Goal: Task Accomplishment & Management: Manage account settings

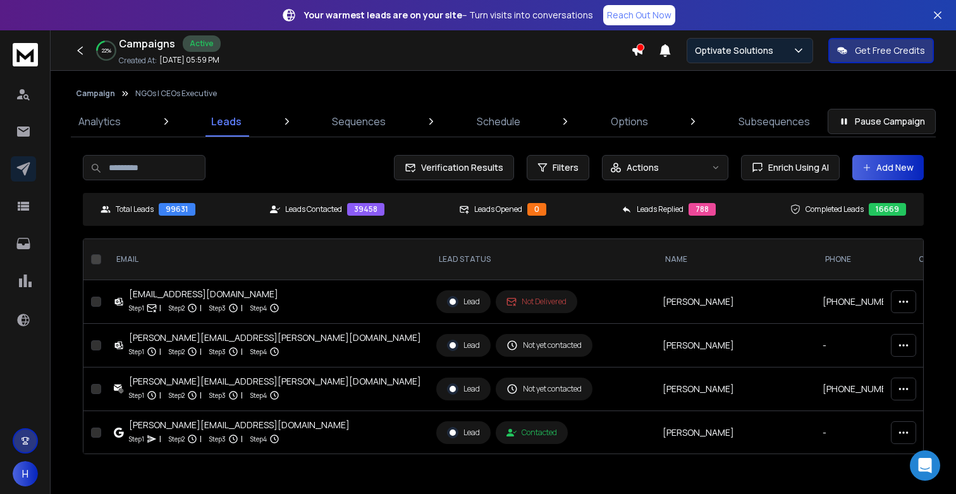
click at [776, 47] on p "Optivate Solutions" at bounding box center [736, 50] width 83 height 13
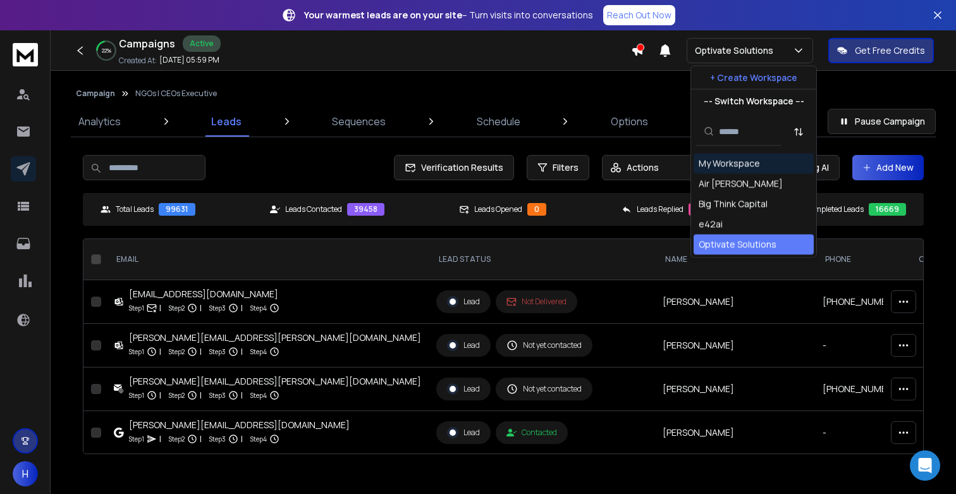
click at [736, 159] on div "My Workspace" at bounding box center [729, 164] width 61 height 13
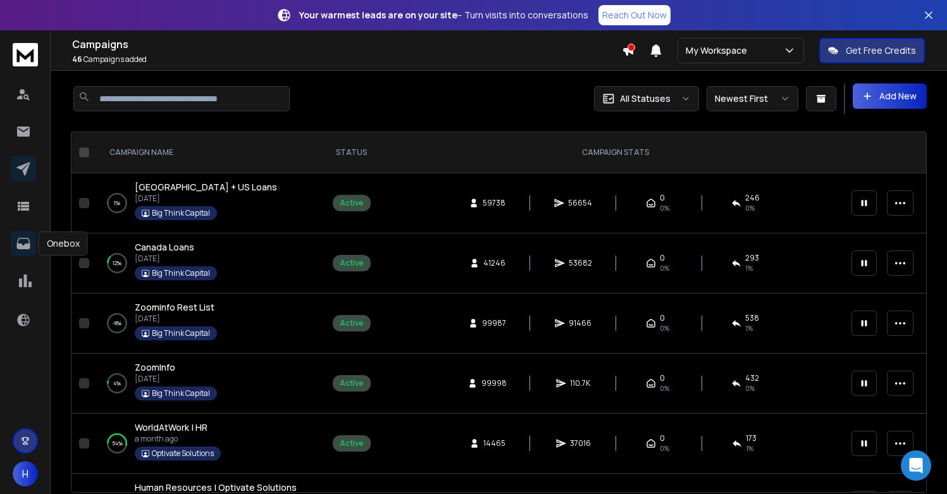
click at [27, 247] on icon at bounding box center [22, 243] width 13 height 11
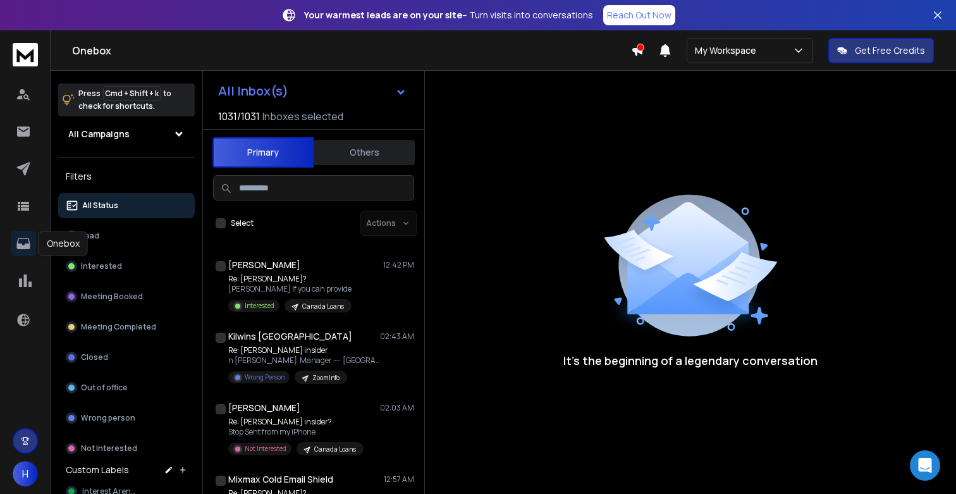
click at [346, 161] on button "Others" at bounding box center [364, 153] width 101 height 28
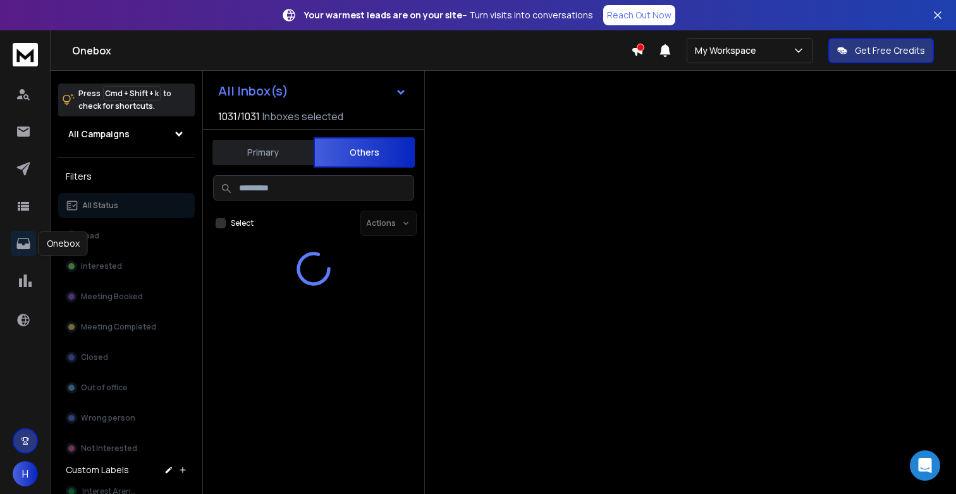
click at [343, 155] on button "Others" at bounding box center [364, 152] width 101 height 30
click at [254, 152] on button "Primary" at bounding box center [263, 153] width 101 height 28
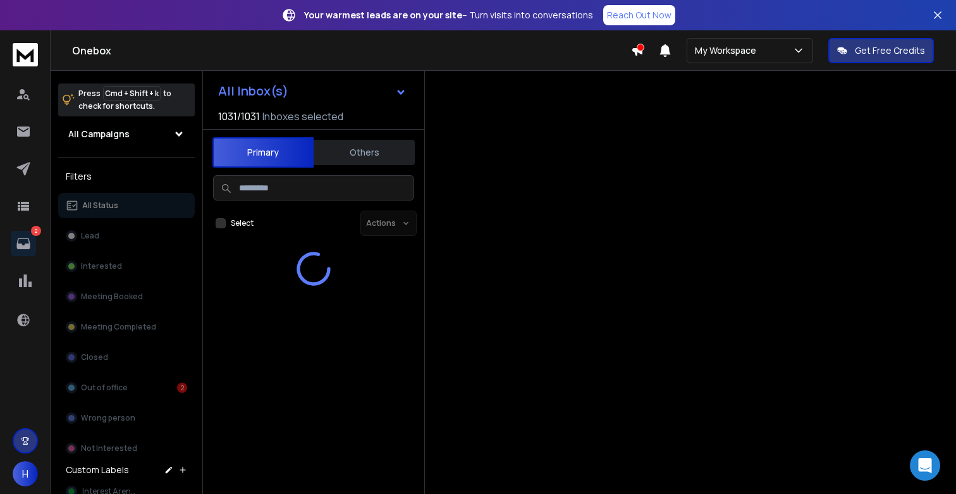
click at [254, 152] on button "Primary" at bounding box center [263, 152] width 101 height 30
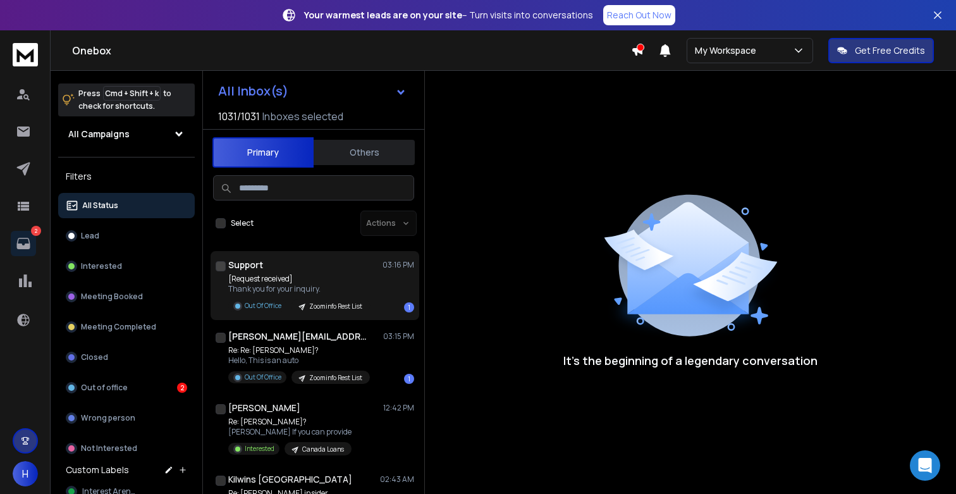
click at [372, 267] on div "Support 03:16 PM" at bounding box center [321, 265] width 186 height 13
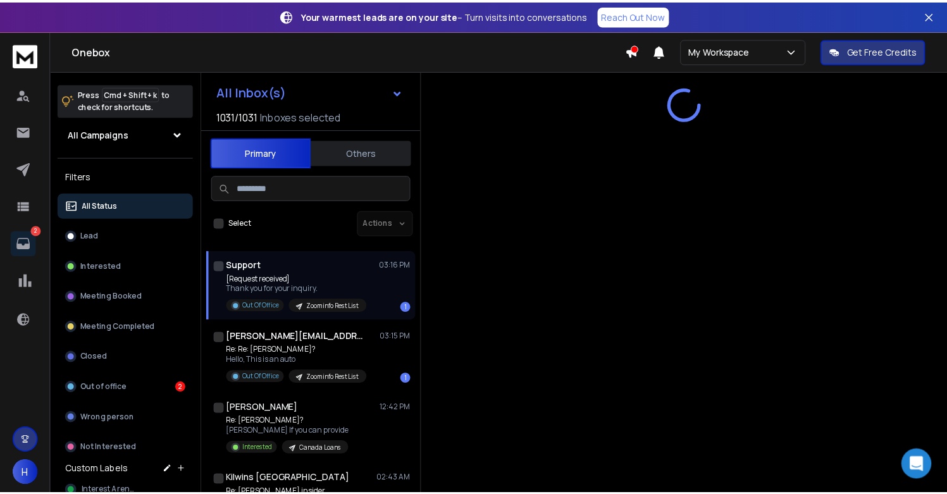
scroll to position [53, 0]
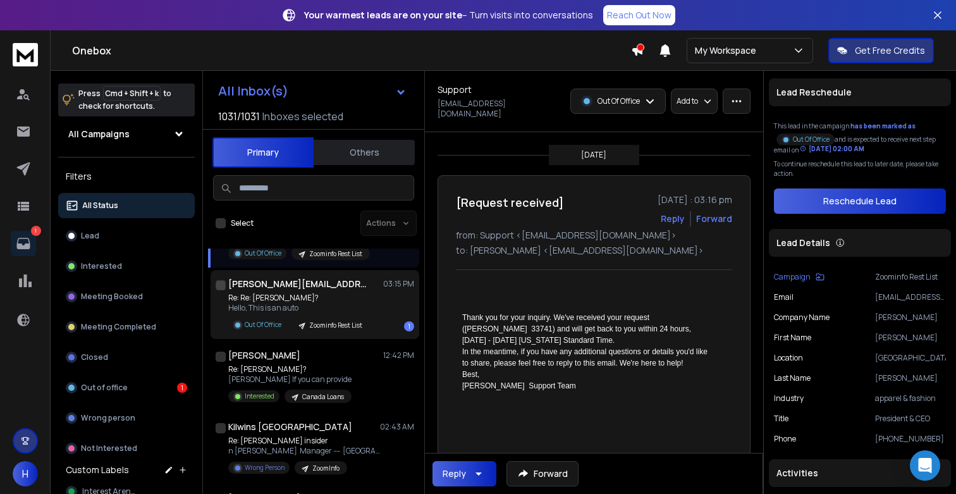
click at [369, 276] on div "jeff@fantomracing.com 03:15 PM Re: Re: Jeff Cash? Hello, This is an auto Out Of…" at bounding box center [315, 304] width 209 height 69
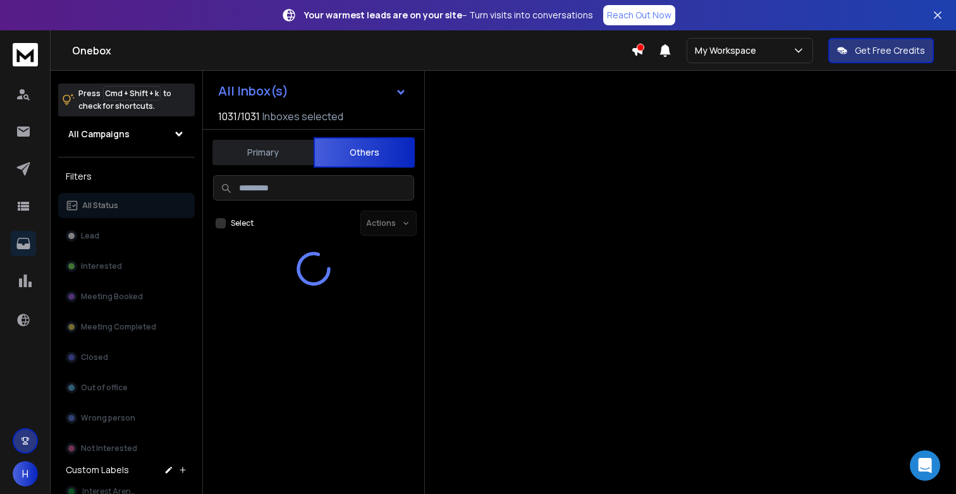
click at [344, 149] on button "Others" at bounding box center [364, 152] width 101 height 30
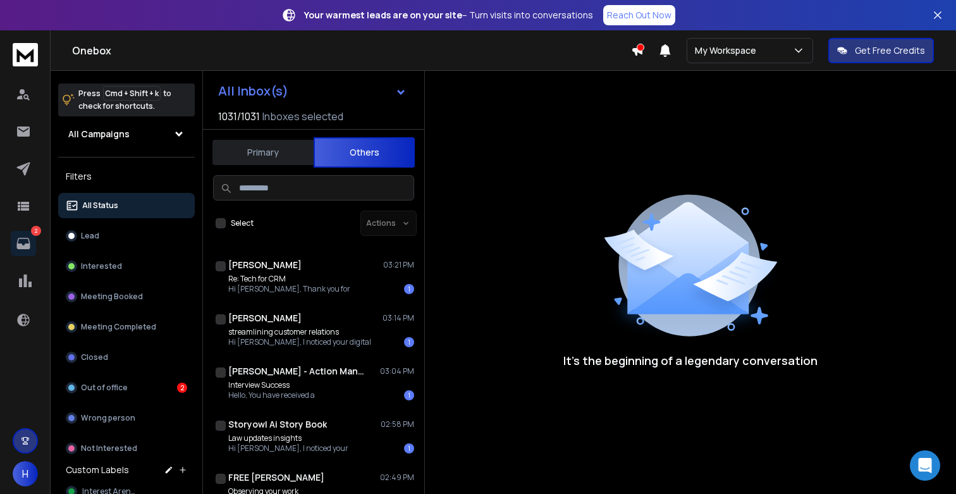
click at [280, 144] on button "Primary" at bounding box center [263, 153] width 101 height 28
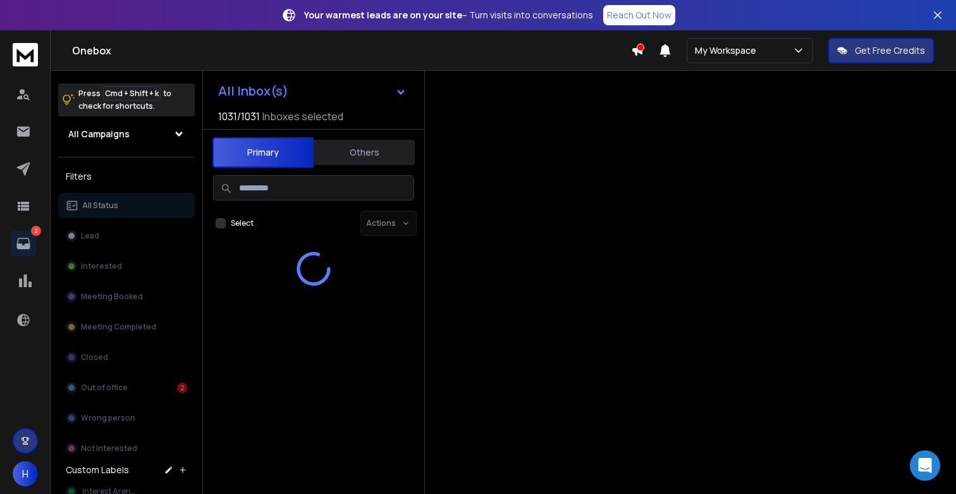
click at [280, 144] on button "Primary" at bounding box center [263, 152] width 101 height 30
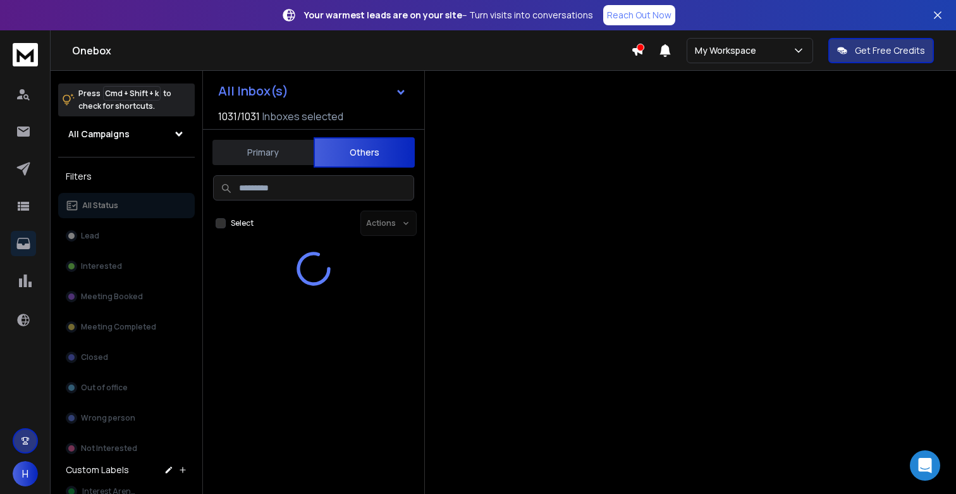
click at [350, 163] on button "Others" at bounding box center [364, 152] width 101 height 30
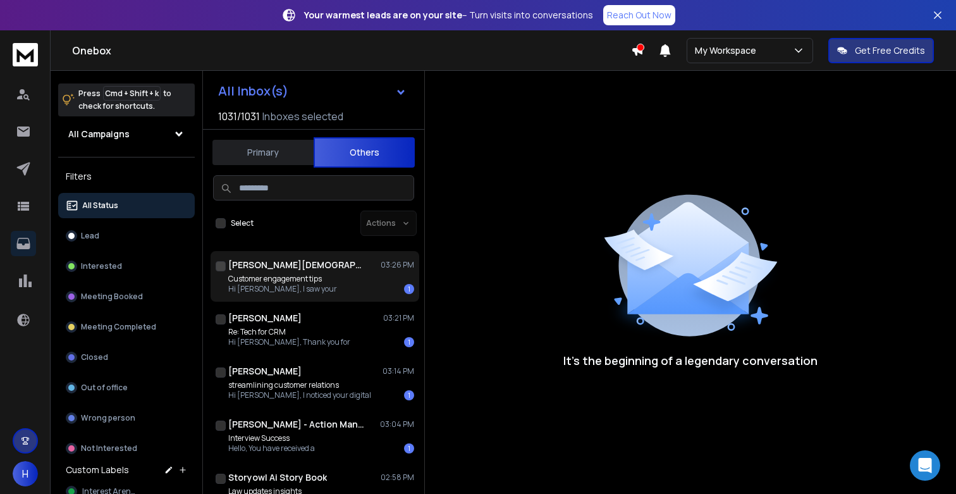
click at [329, 285] on div "Customer engagement tips Hi Taylor, I saw your 1" at bounding box center [321, 284] width 186 height 20
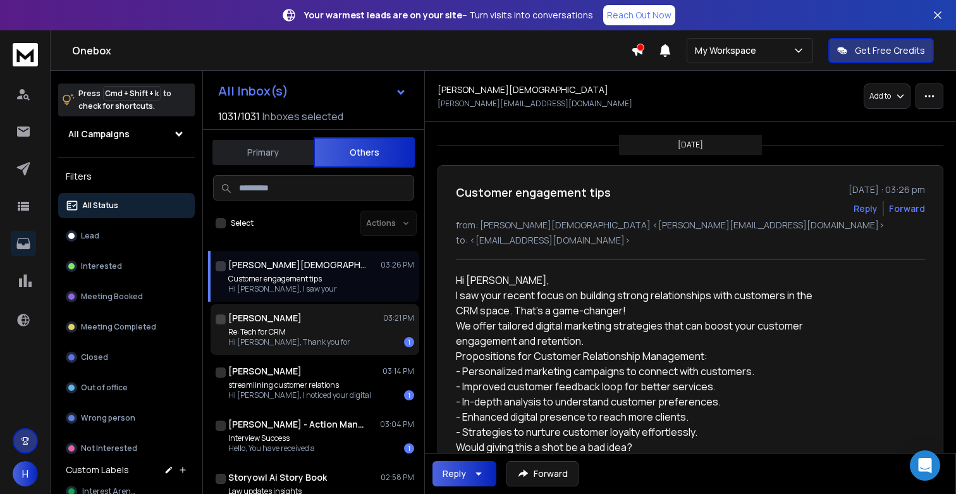
click at [349, 324] on div "Grace Richards 03:21 PM Re: Tech for CRM Hi Mihai, Thank you for 1" at bounding box center [321, 329] width 186 height 35
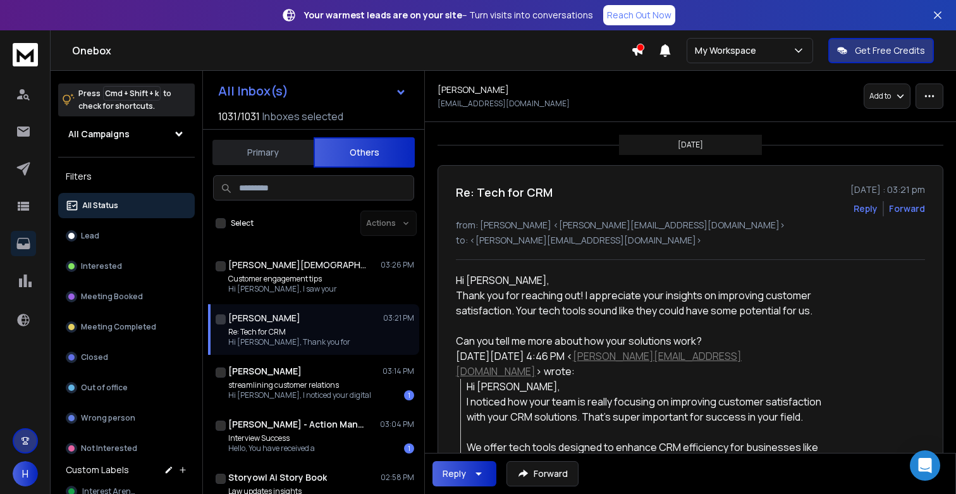
click at [243, 147] on button "Primary" at bounding box center [263, 153] width 101 height 28
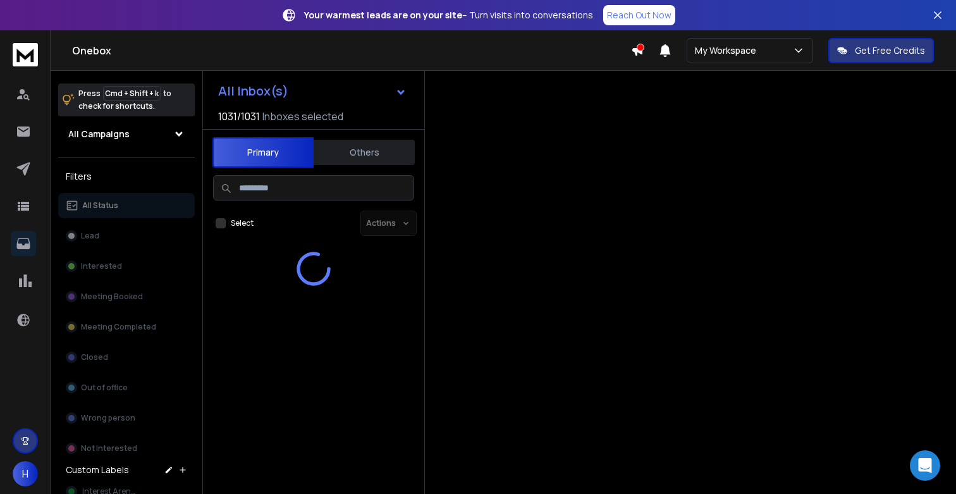
click at [243, 144] on button "Primary" at bounding box center [263, 152] width 101 height 30
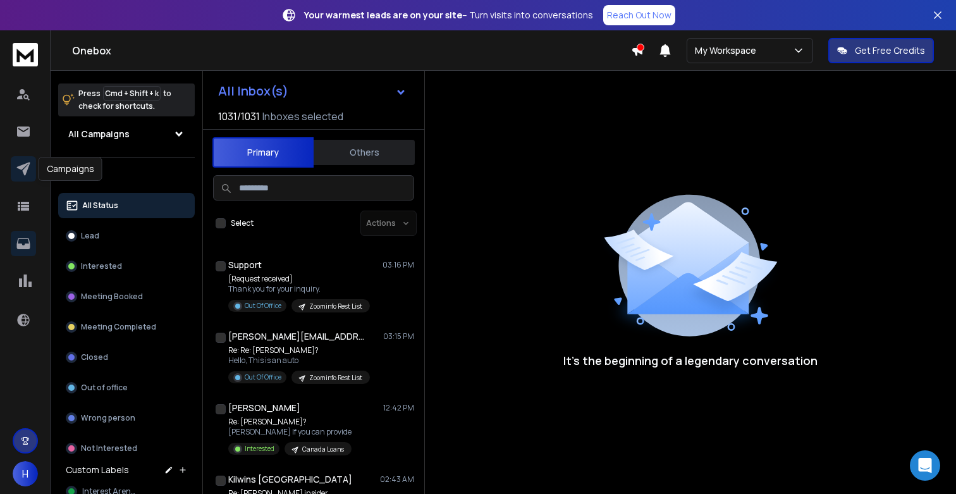
click at [25, 168] on icon at bounding box center [22, 168] width 13 height 13
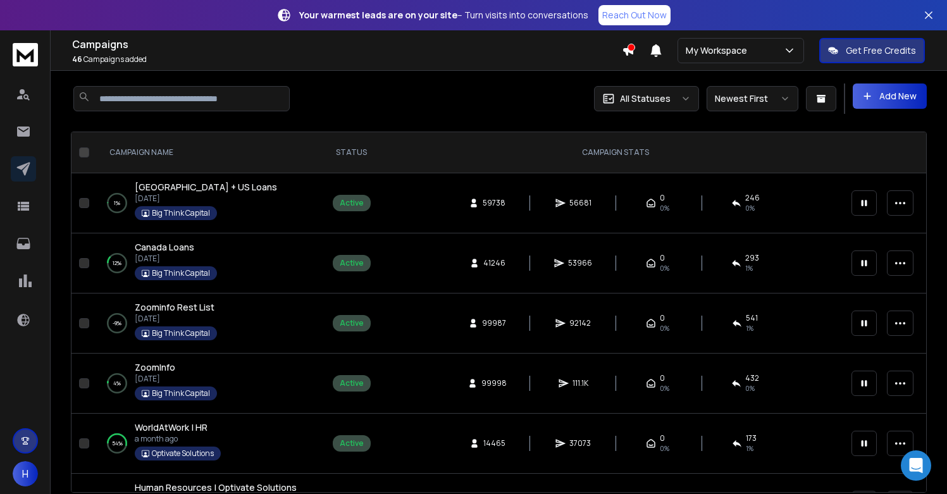
click at [264, 188] on div "1 % Canada + US Loans 14 days ago Big Think Capital" at bounding box center [205, 203] width 196 height 44
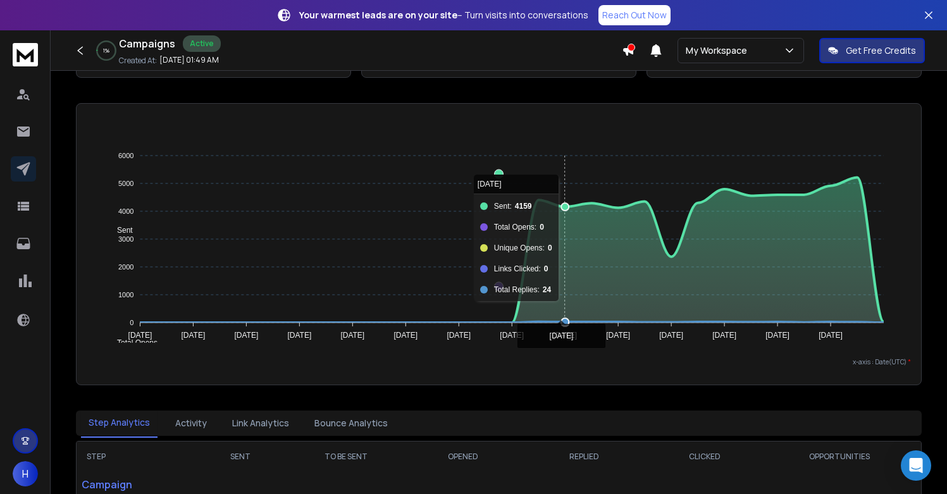
scroll to position [381, 0]
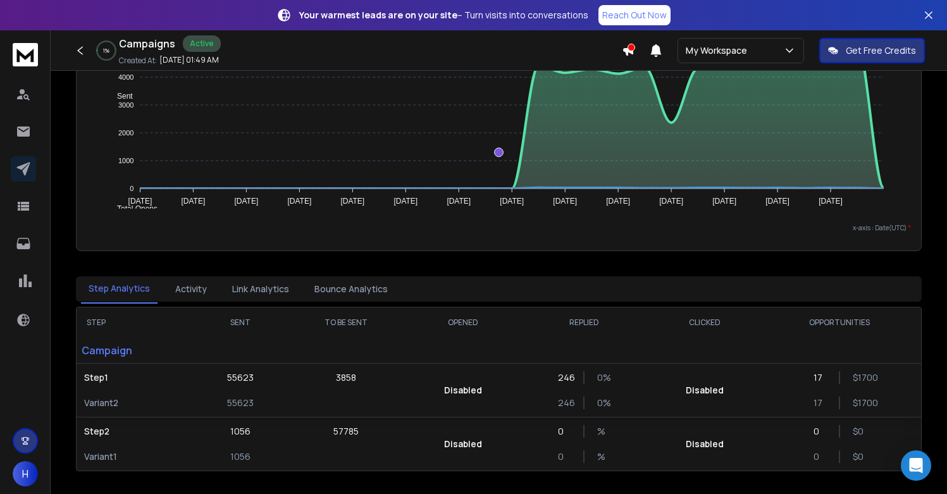
click at [36, 128] on div at bounding box center [25, 134] width 29 height 30
click at [32, 131] on link at bounding box center [23, 131] width 25 height 25
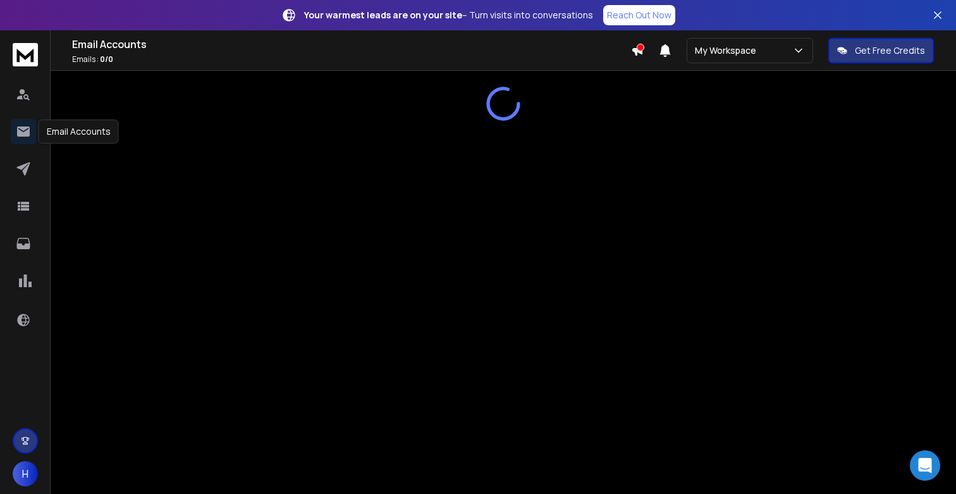
click at [32, 131] on link at bounding box center [23, 131] width 25 height 25
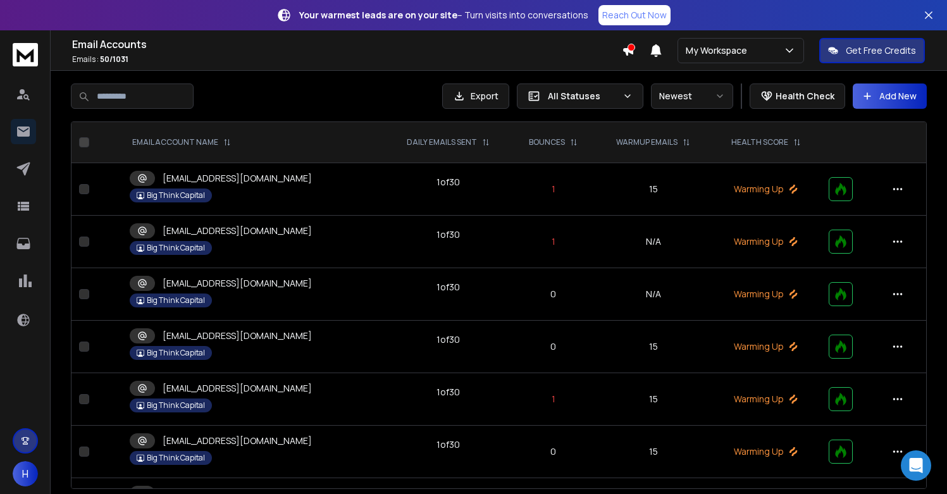
click at [473, 204] on tr "twang@connect.primewargencydemand.my Big Think Capital 1 of 30 1 15 Warming Up" at bounding box center [498, 189] width 855 height 53
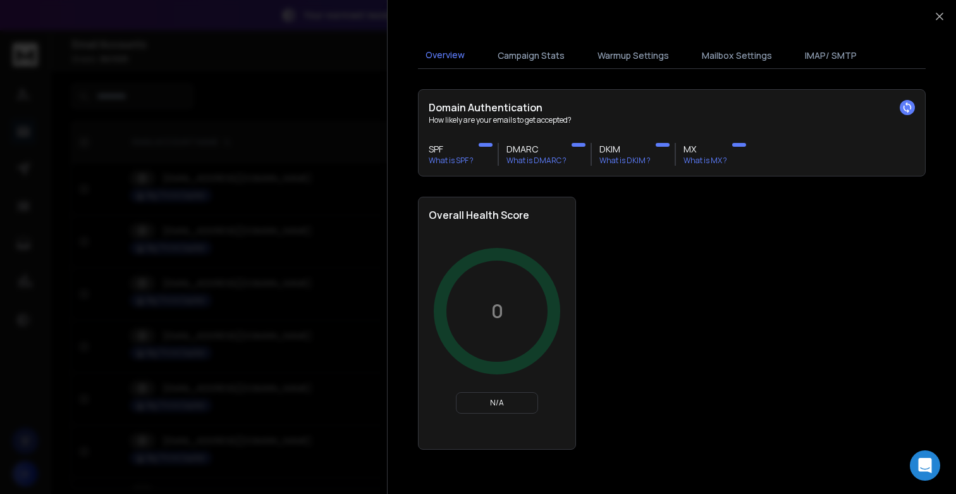
click at [382, 161] on div at bounding box center [478, 247] width 956 height 494
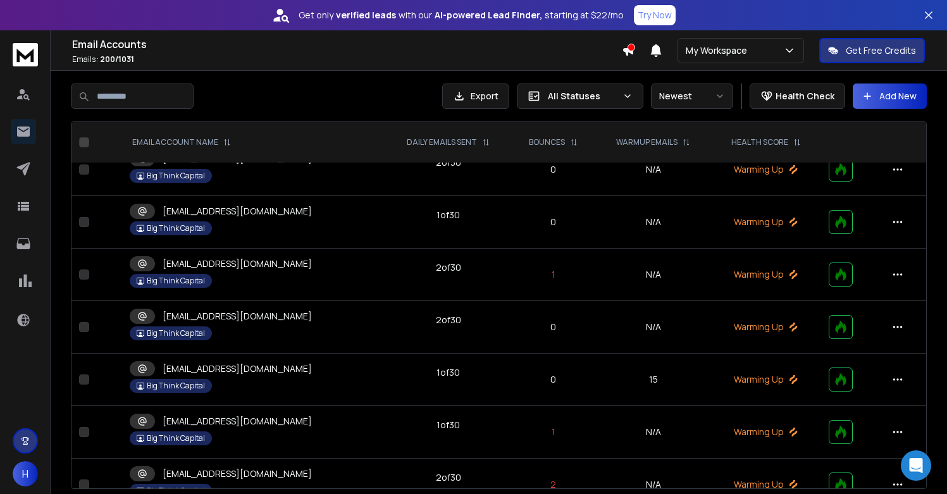
scroll to position [10205, 0]
click at [737, 51] on p "My Workspace" at bounding box center [719, 50] width 66 height 13
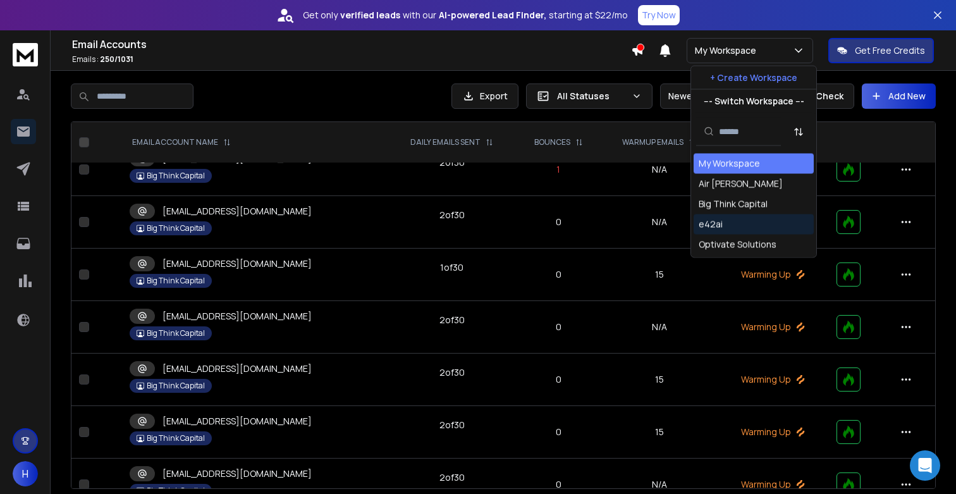
click at [724, 217] on div "e42ai" at bounding box center [754, 224] width 120 height 20
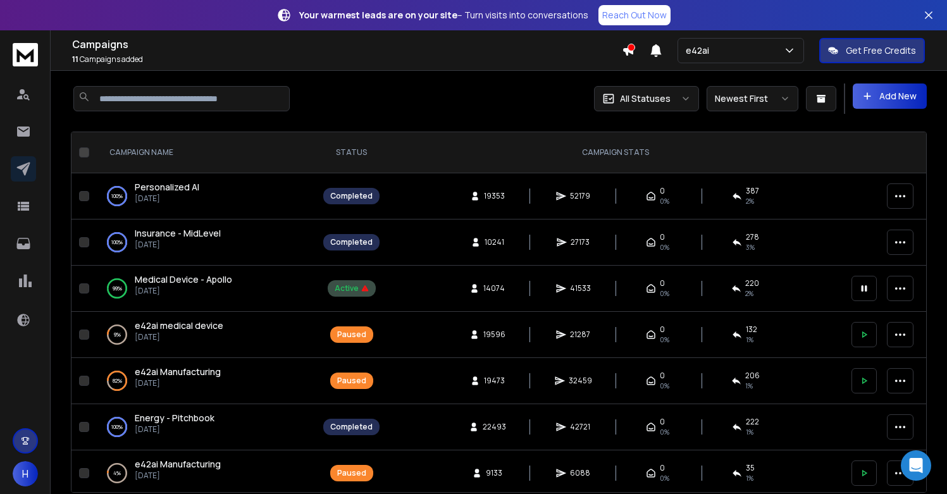
scroll to position [53, 0]
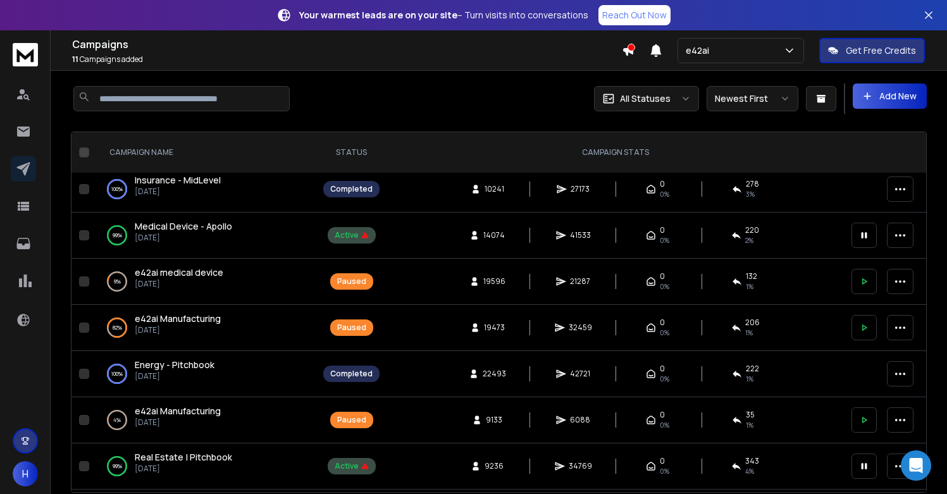
click at [194, 276] on span "e42ai medical device" at bounding box center [179, 272] width 89 height 12
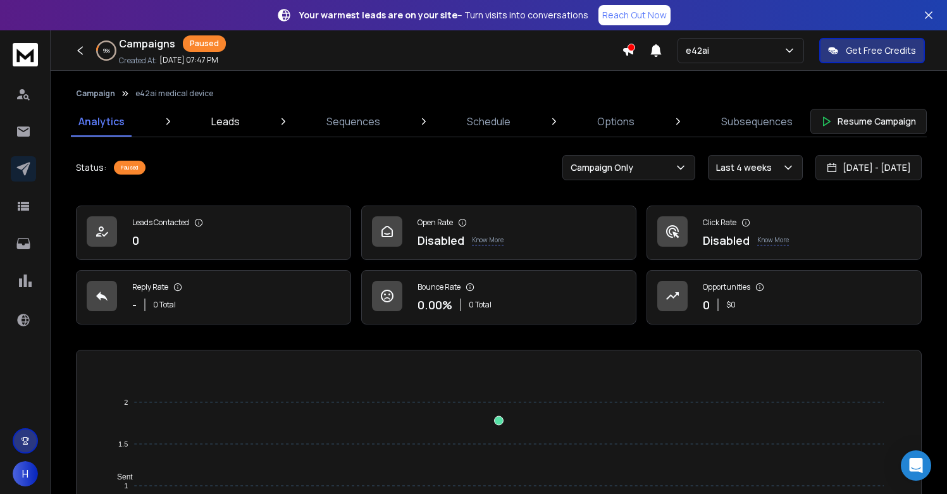
click at [236, 125] on p "Leads" at bounding box center [225, 121] width 28 height 15
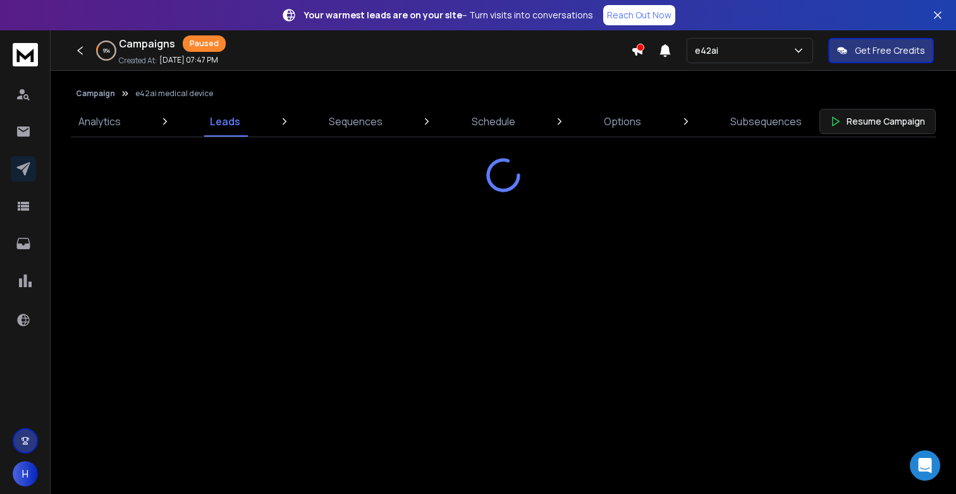
click at [130, 127] on div "Analytics Leads Sequences Schedule Options Subsequences" at bounding box center [440, 121] width 739 height 30
click at [118, 125] on p "Analytics" at bounding box center [99, 121] width 42 height 15
click at [118, 125] on p "Analytics" at bounding box center [101, 121] width 46 height 15
click at [110, 125] on p "Analytics" at bounding box center [101, 121] width 46 height 15
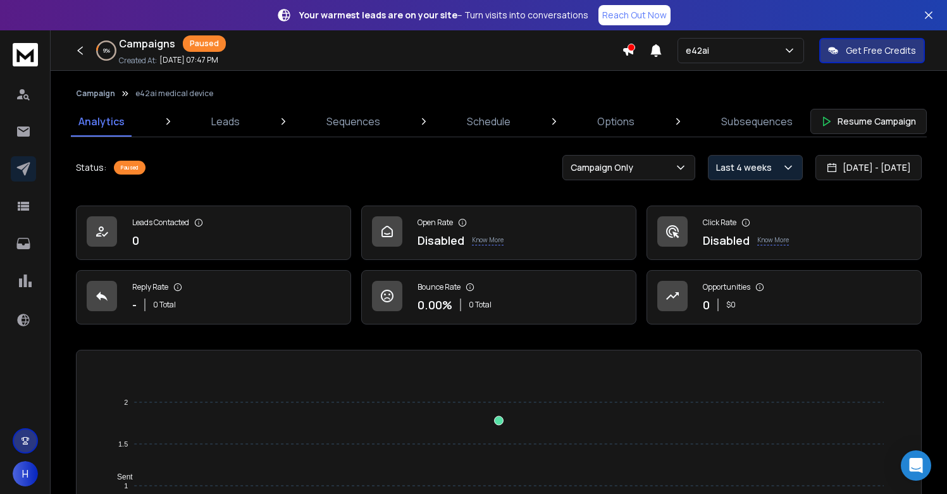
click at [709, 160] on button "Last 4 weeks" at bounding box center [755, 167] width 95 height 25
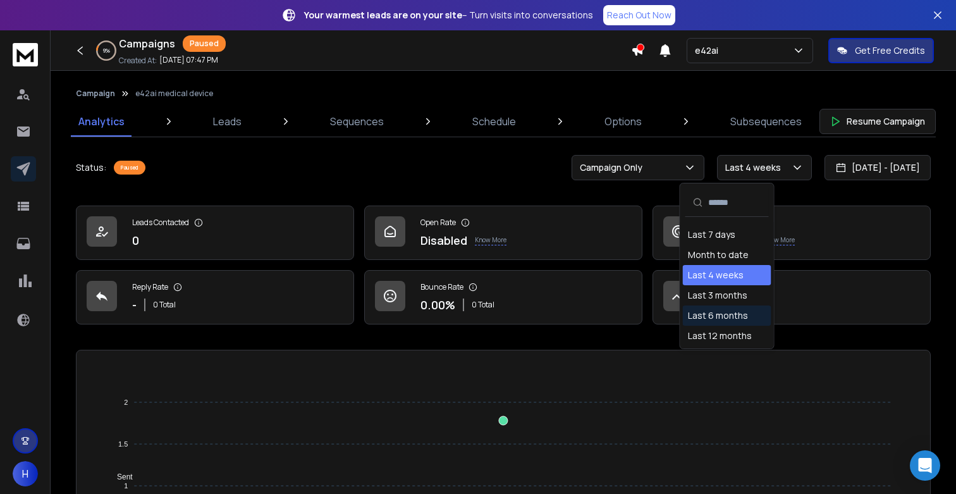
click at [721, 320] on div "Last 6 months" at bounding box center [718, 315] width 60 height 13
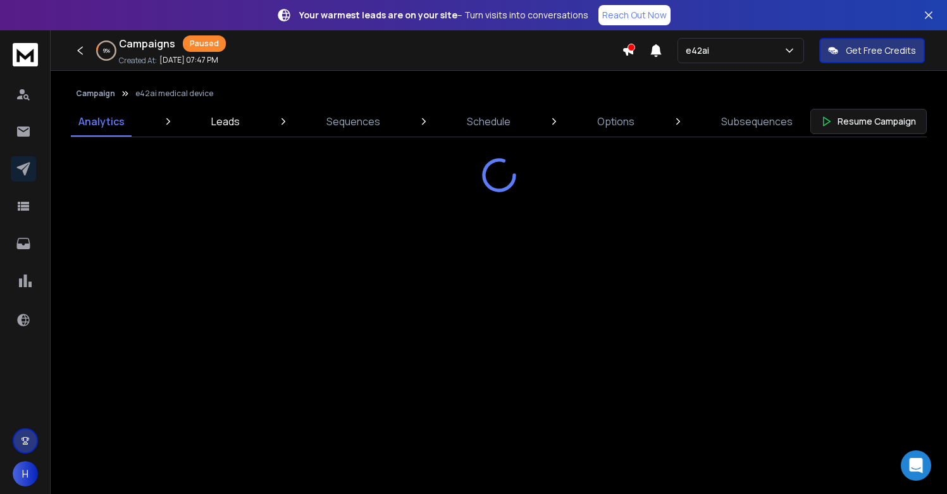
click at [228, 123] on p "Leads" at bounding box center [225, 121] width 28 height 15
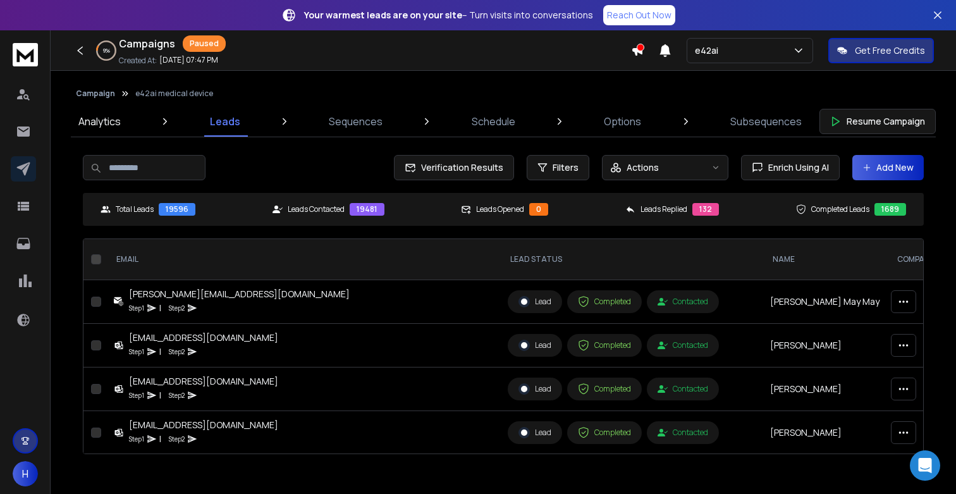
click at [78, 119] on link "Analytics" at bounding box center [100, 121] width 58 height 30
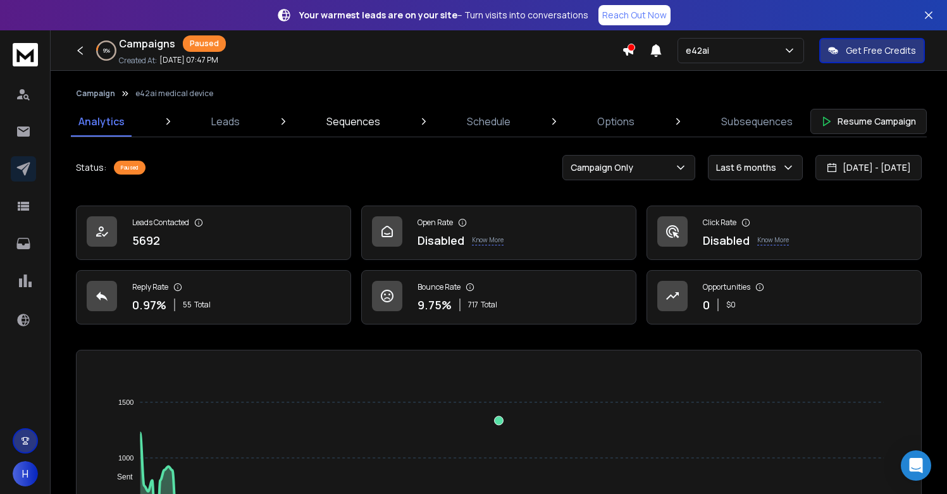
click at [341, 128] on p "Sequences" at bounding box center [353, 121] width 54 height 15
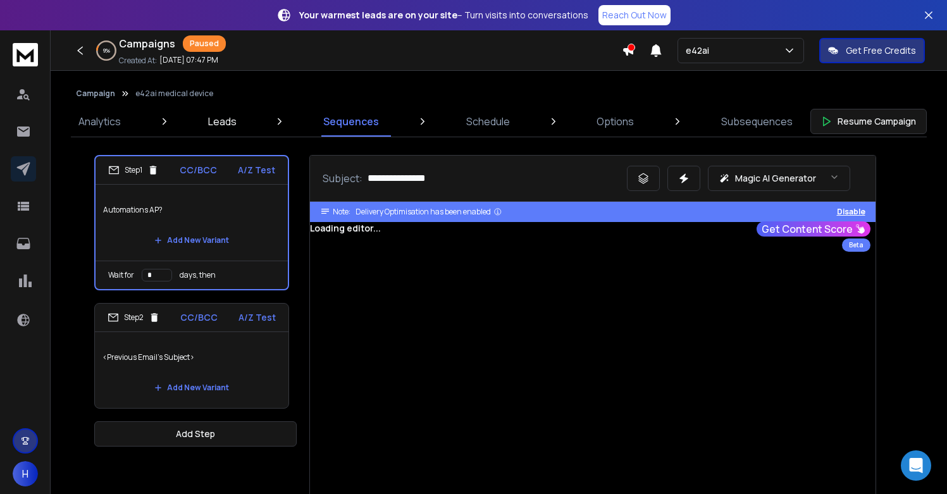
click at [213, 127] on p "Leads" at bounding box center [222, 121] width 28 height 15
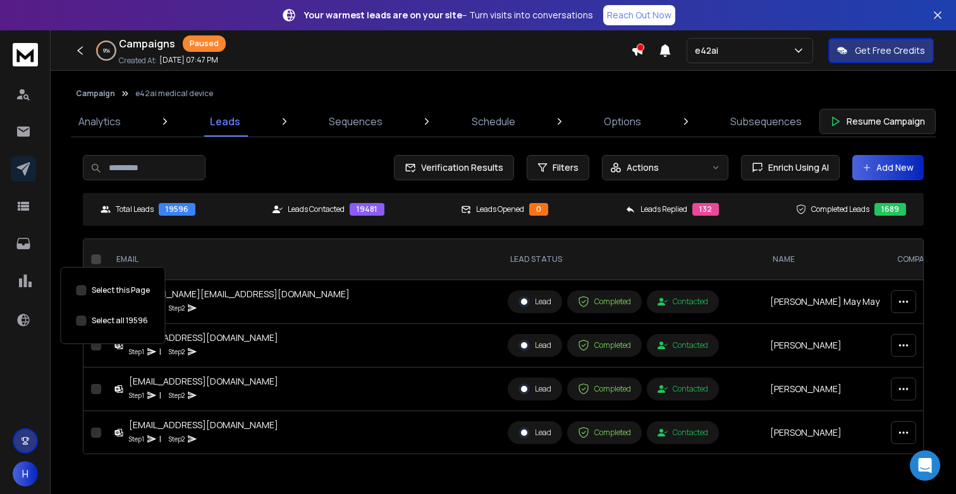
click at [83, 322] on button "Select this Page" at bounding box center [82, 321] width 10 height 10
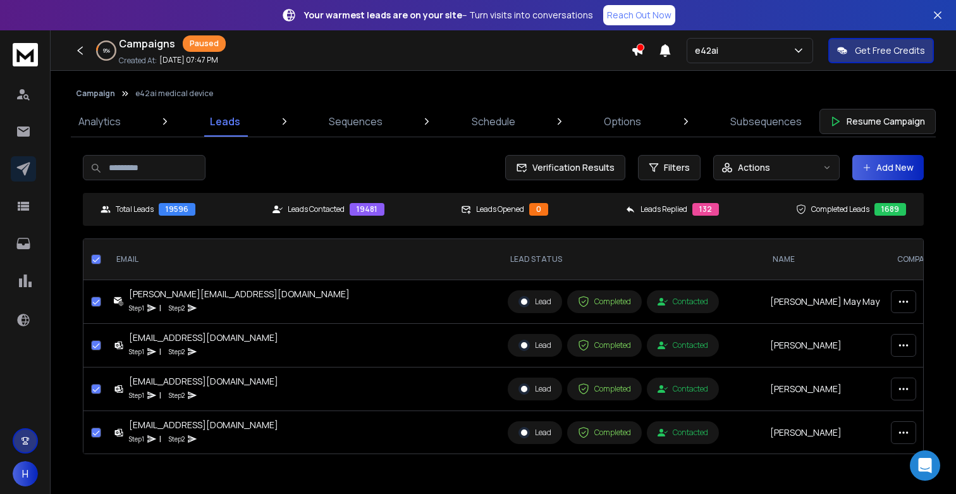
click at [886, 168] on button "Add New" at bounding box center [888, 167] width 71 height 25
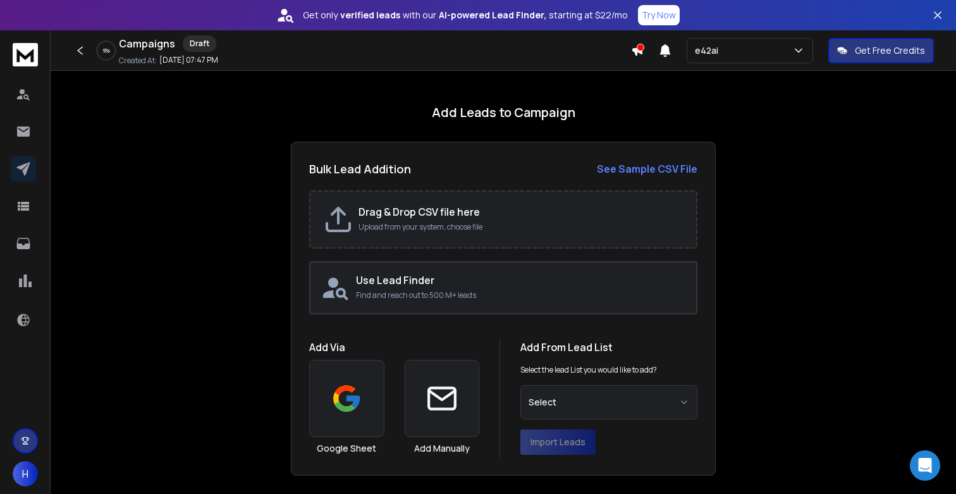
click at [794, 193] on div "Add Leads to Campaign Bulk Lead Addition See Sample CSV File Drag & Drop CSV fi…" at bounding box center [504, 290] width 648 height 372
click at [80, 51] on icon at bounding box center [80, 50] width 11 height 11
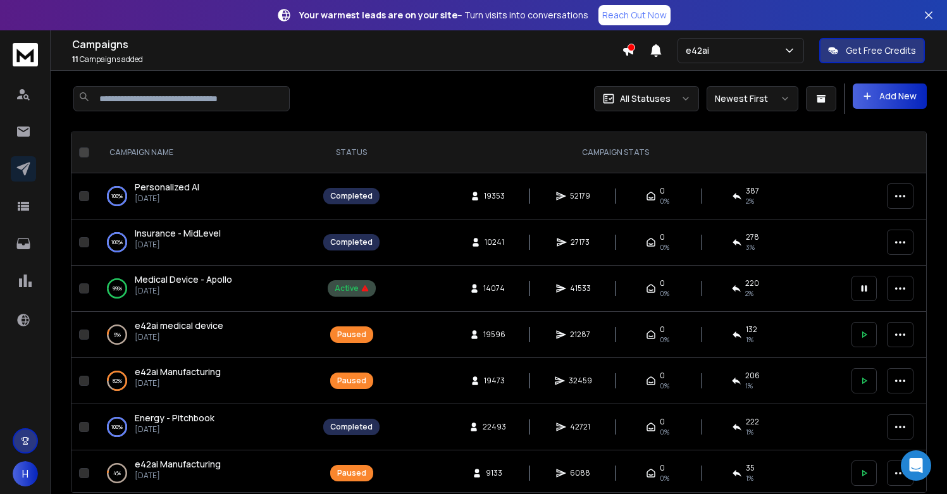
click at [211, 366] on link "e42ai Manufacturing" at bounding box center [178, 372] width 86 height 13
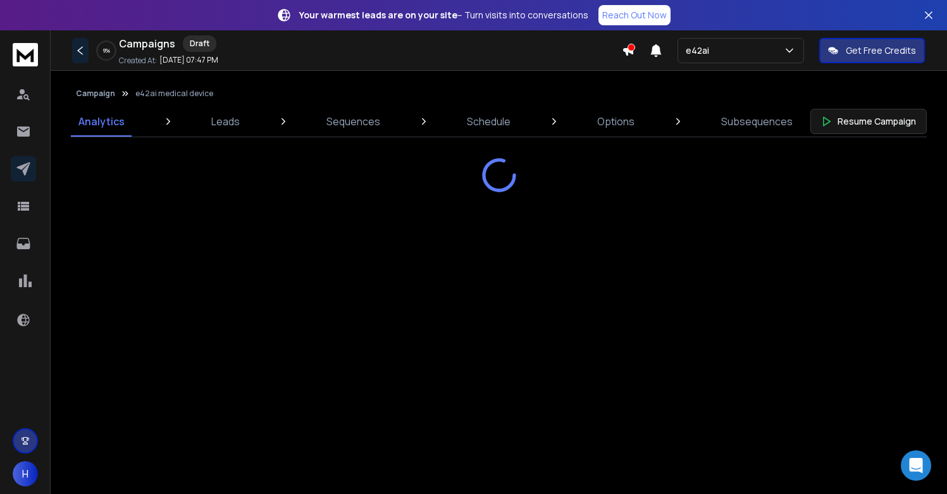
click at [82, 47] on icon at bounding box center [79, 50] width 5 height 8
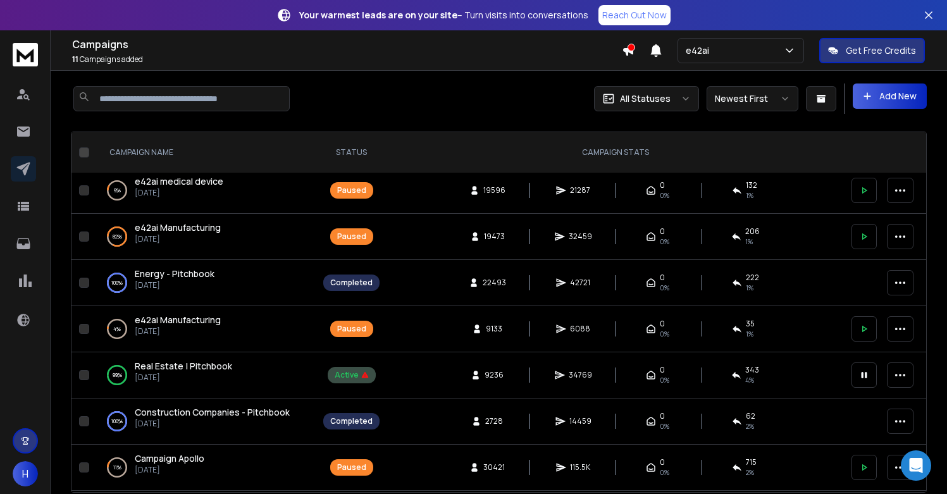
scroll to position [199, 0]
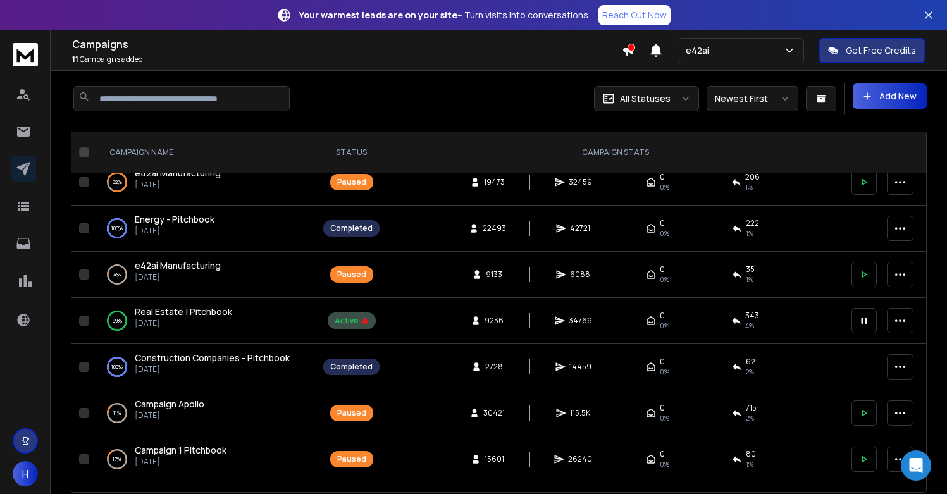
click at [183, 399] on span "Campaign Apollo" at bounding box center [170, 404] width 70 height 12
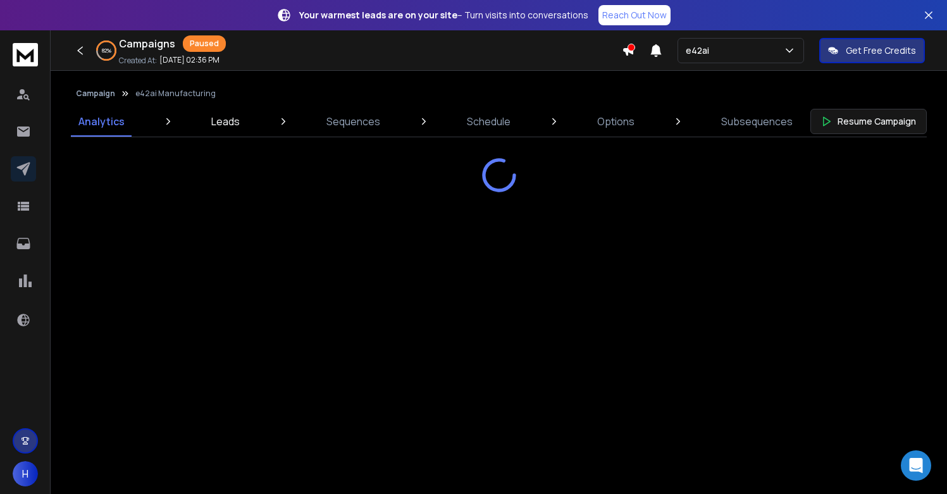
click at [242, 127] on link "Leads" at bounding box center [226, 121] width 44 height 30
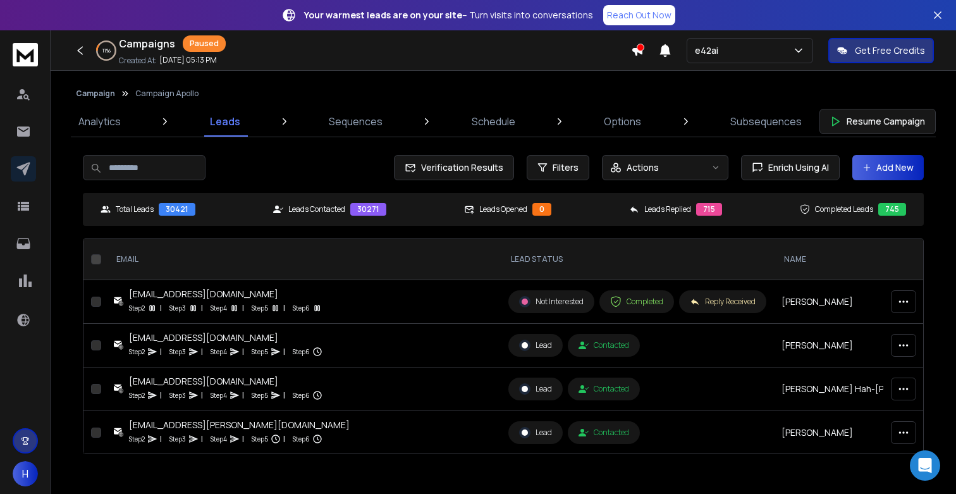
click at [139, 127] on div "Analytics Leads Sequences Schedule Options Subsequences" at bounding box center [440, 121] width 739 height 30
click at [111, 126] on p "Analytics" at bounding box center [99, 121] width 42 height 15
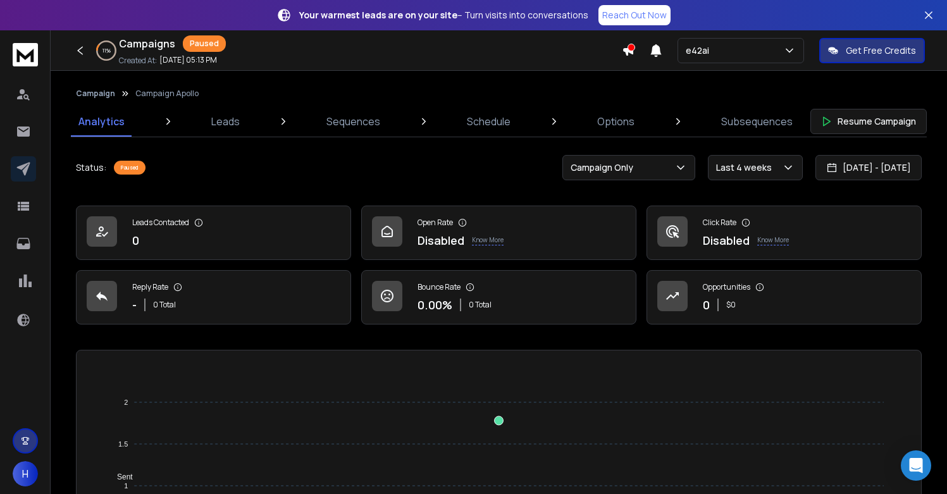
scroll to position [16, 0]
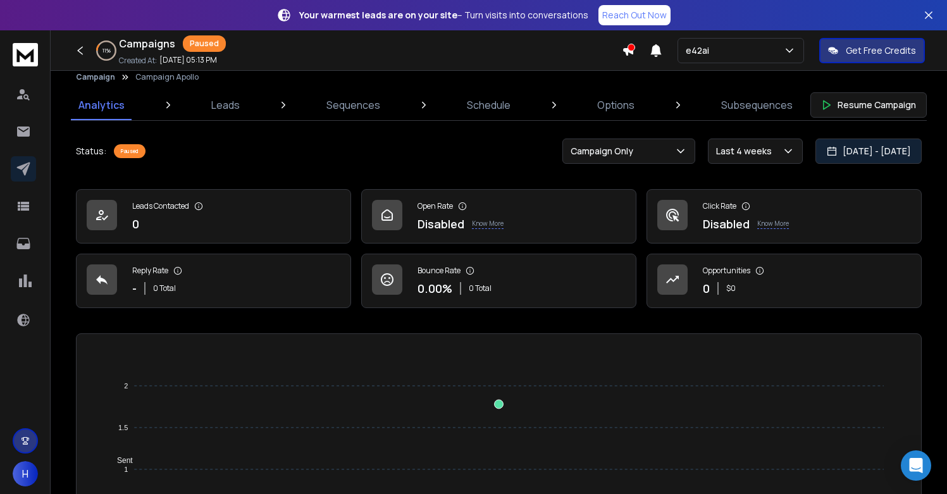
click at [846, 152] on button "[DATE] - [DATE]" at bounding box center [868, 151] width 106 height 25
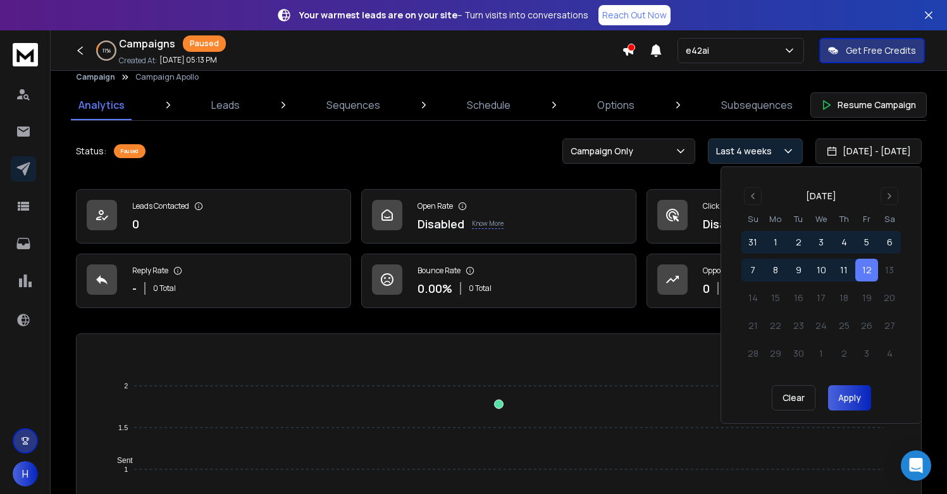
click at [727, 149] on p "Last 4 weeks" at bounding box center [746, 151] width 61 height 13
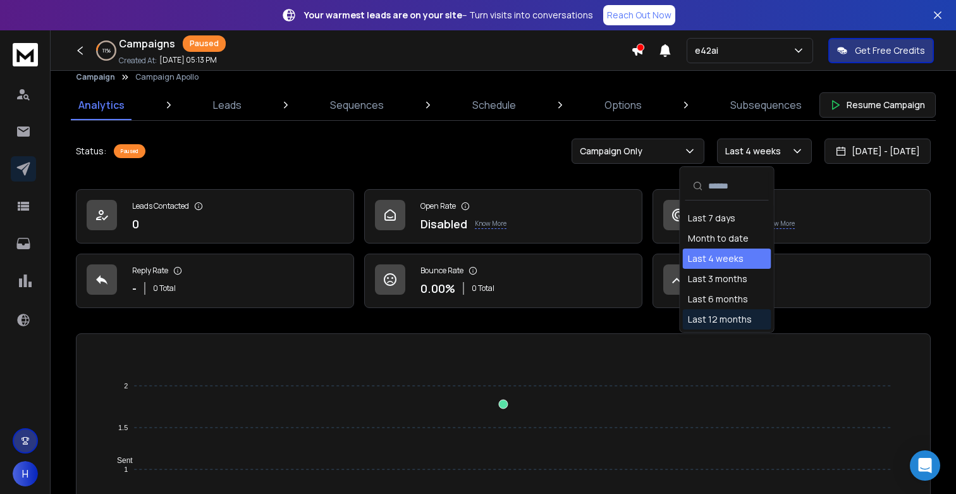
click at [724, 326] on div "Last 12 months" at bounding box center [727, 319] width 89 height 20
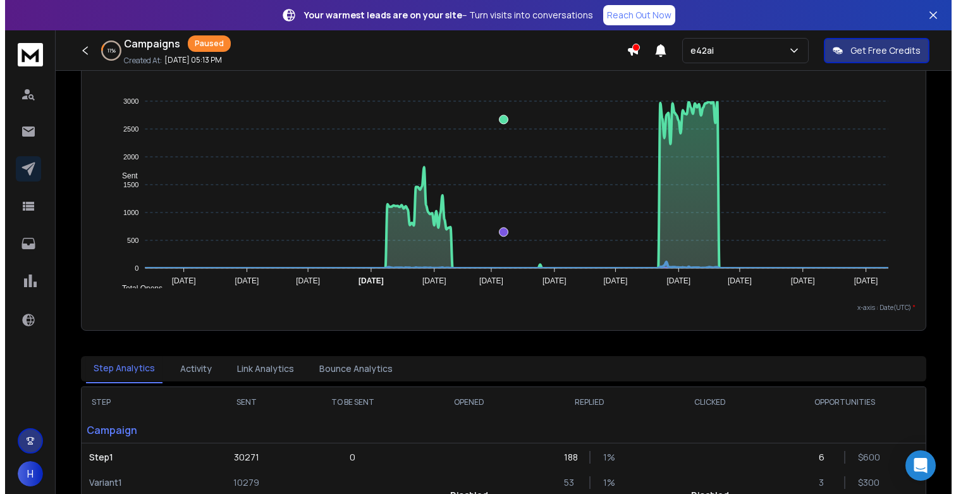
scroll to position [0, 0]
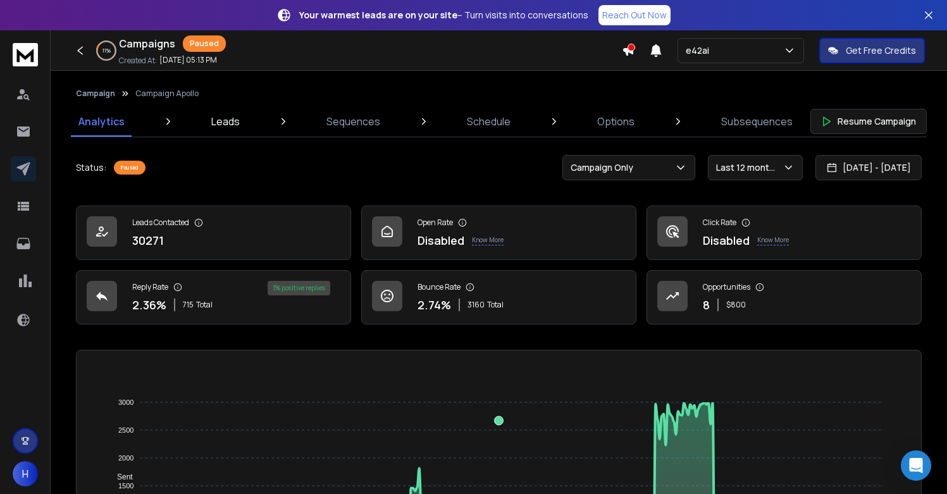
click at [229, 125] on p "Leads" at bounding box center [225, 121] width 28 height 15
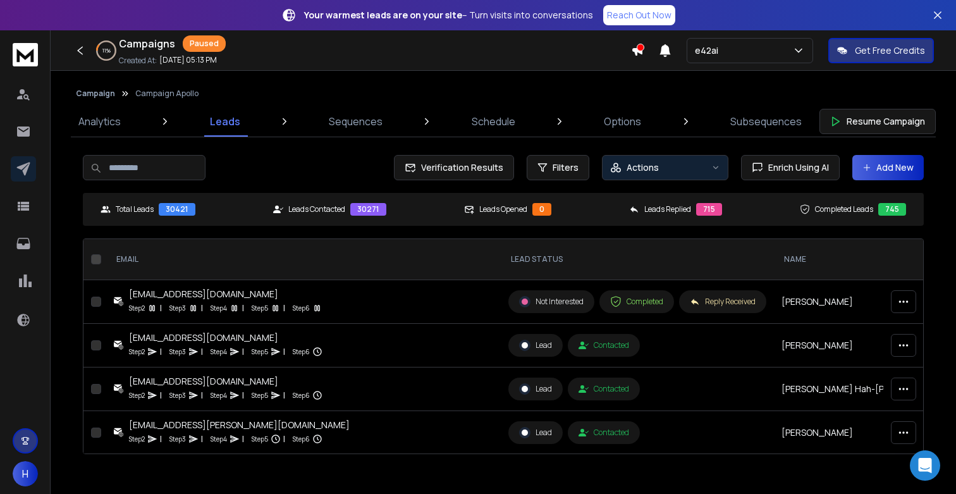
click at [621, 172] on icon "button" at bounding box center [615, 167] width 11 height 11
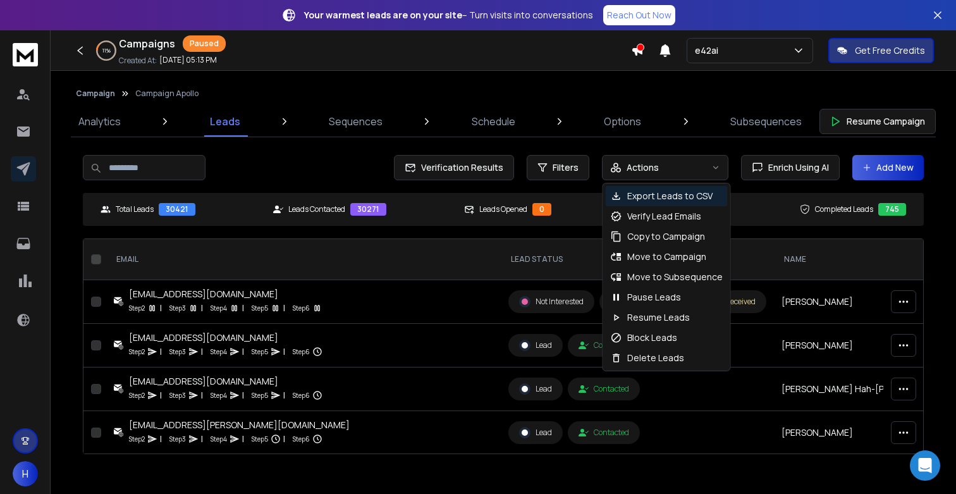
click at [657, 199] on p "Export Leads to CSV" at bounding box center [669, 196] width 85 height 13
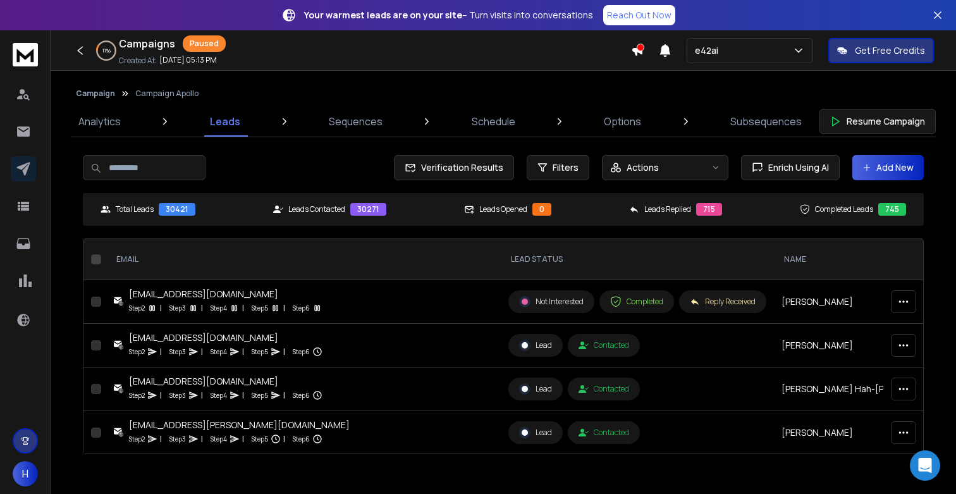
click at [89, 251] on th at bounding box center [94, 259] width 23 height 41
click at [94, 260] on button "Select this Page" at bounding box center [96, 259] width 10 height 10
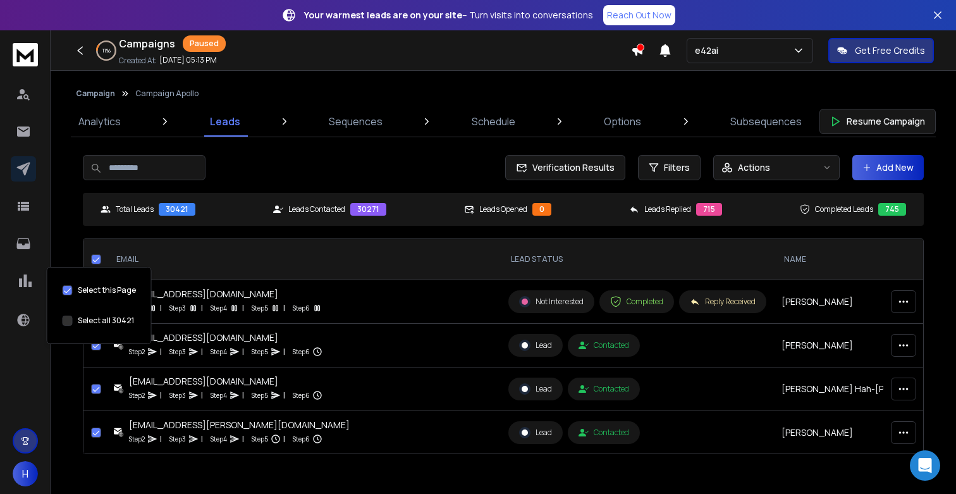
click at [67, 319] on button "Select this Page" at bounding box center [68, 321] width 10 height 10
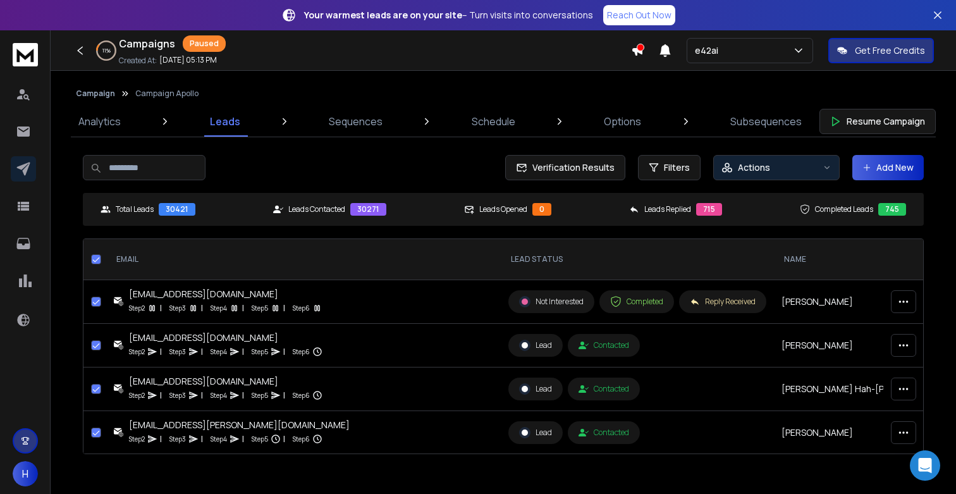
click at [757, 169] on p "Actions" at bounding box center [754, 167] width 32 height 13
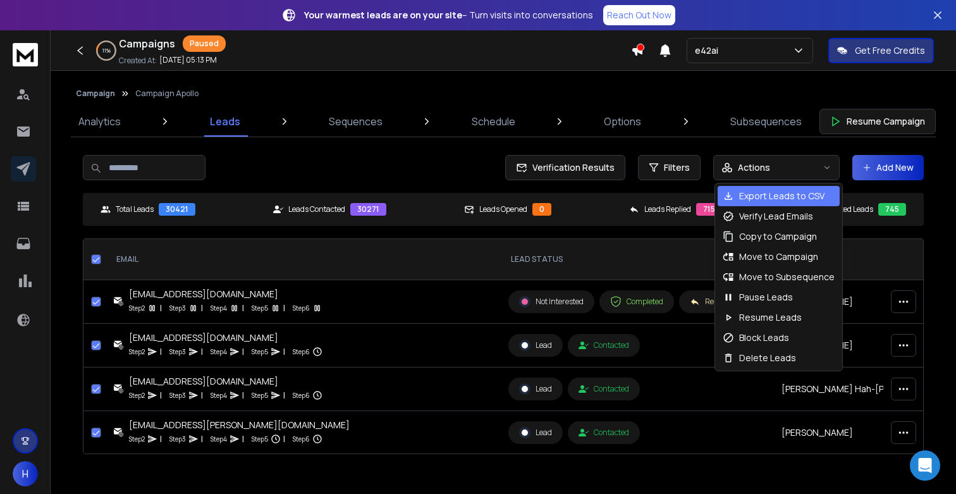
click at [791, 194] on p "Export Leads to CSV" at bounding box center [781, 196] width 85 height 13
